Goal: Information Seeking & Learning: Check status

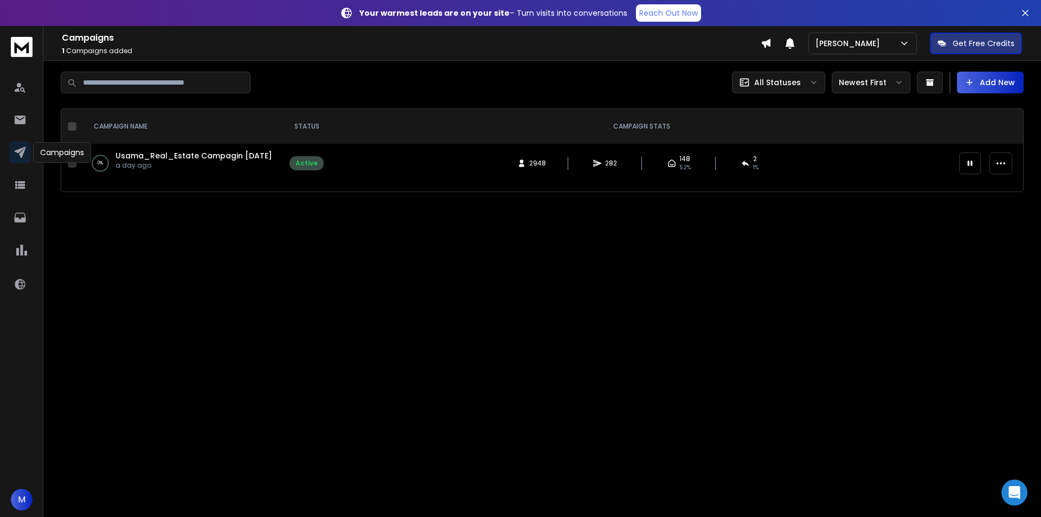
click at [204, 159] on span "Usama_Real_Estate Campagin [DATE]" at bounding box center [193, 155] width 157 height 11
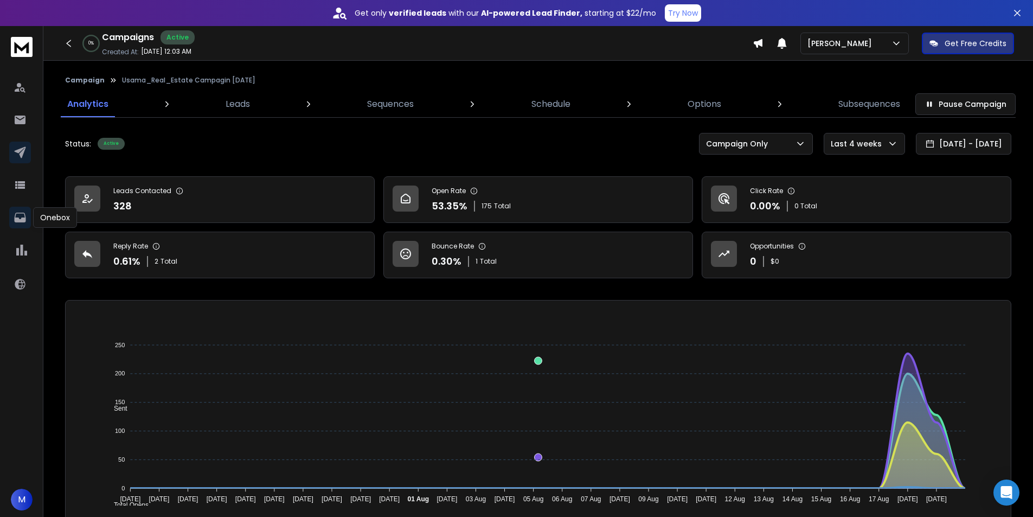
click at [21, 218] on icon at bounding box center [20, 217] width 13 height 13
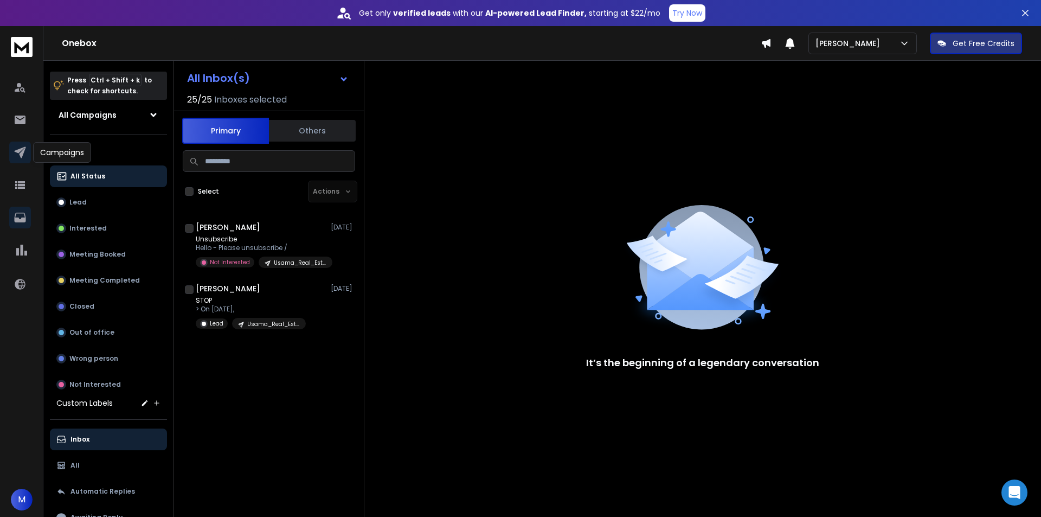
click at [21, 153] on icon at bounding box center [19, 151] width 11 height 11
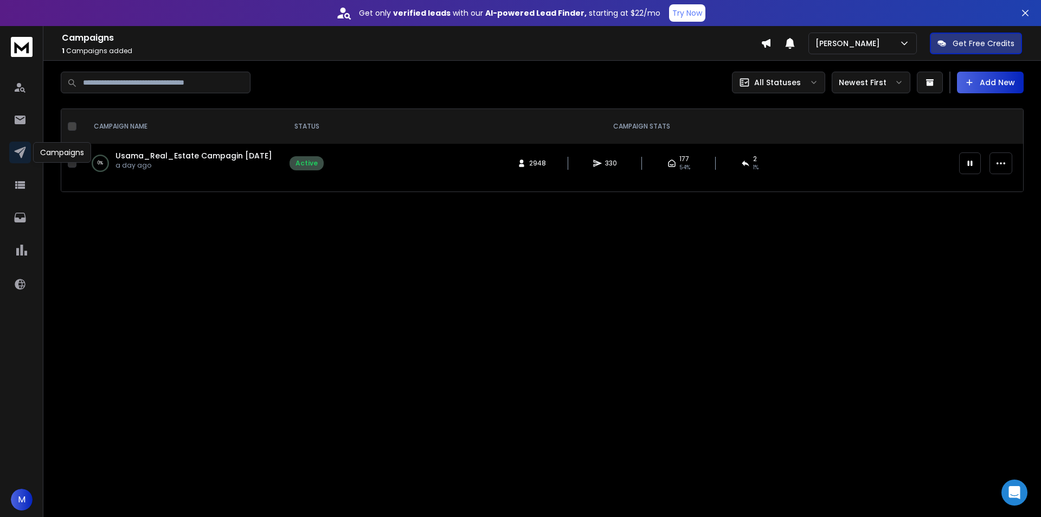
click at [426, 167] on div "2948 330 177 54 % 2 1 %" at bounding box center [641, 162] width 609 height 17
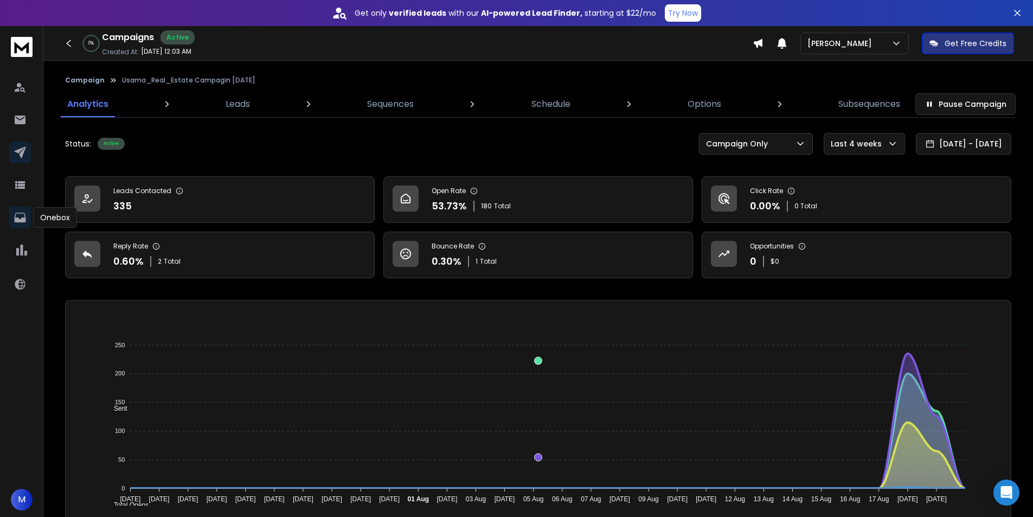
click at [22, 223] on icon at bounding box center [20, 217] width 13 height 13
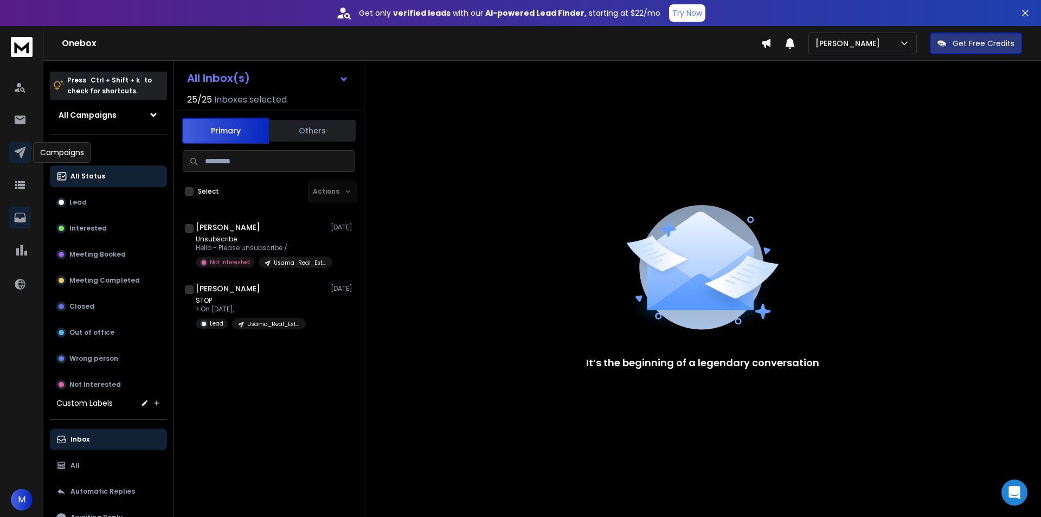
click at [27, 153] on link at bounding box center [20, 152] width 22 height 22
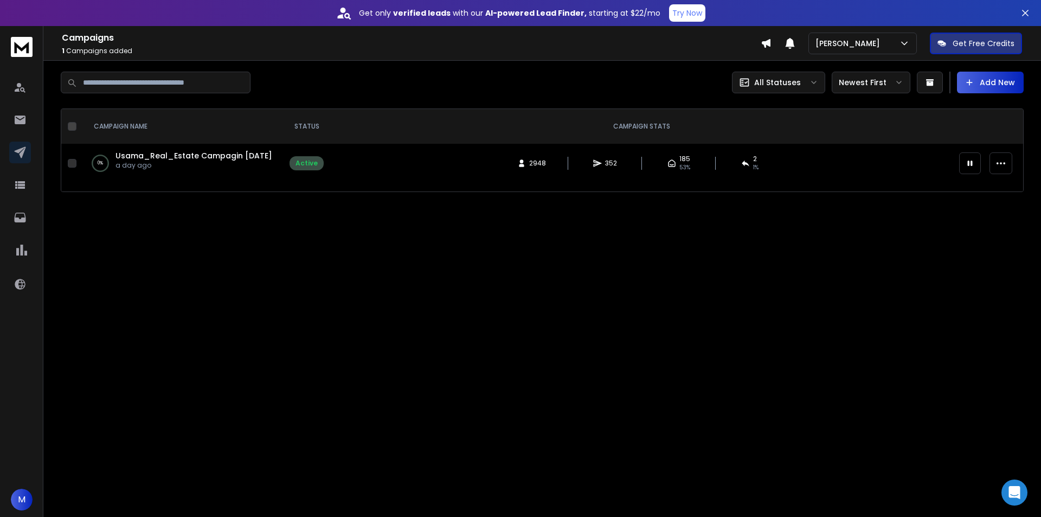
click at [386, 166] on div "2948 352 185 53 % 2 1 %" at bounding box center [641, 162] width 609 height 17
